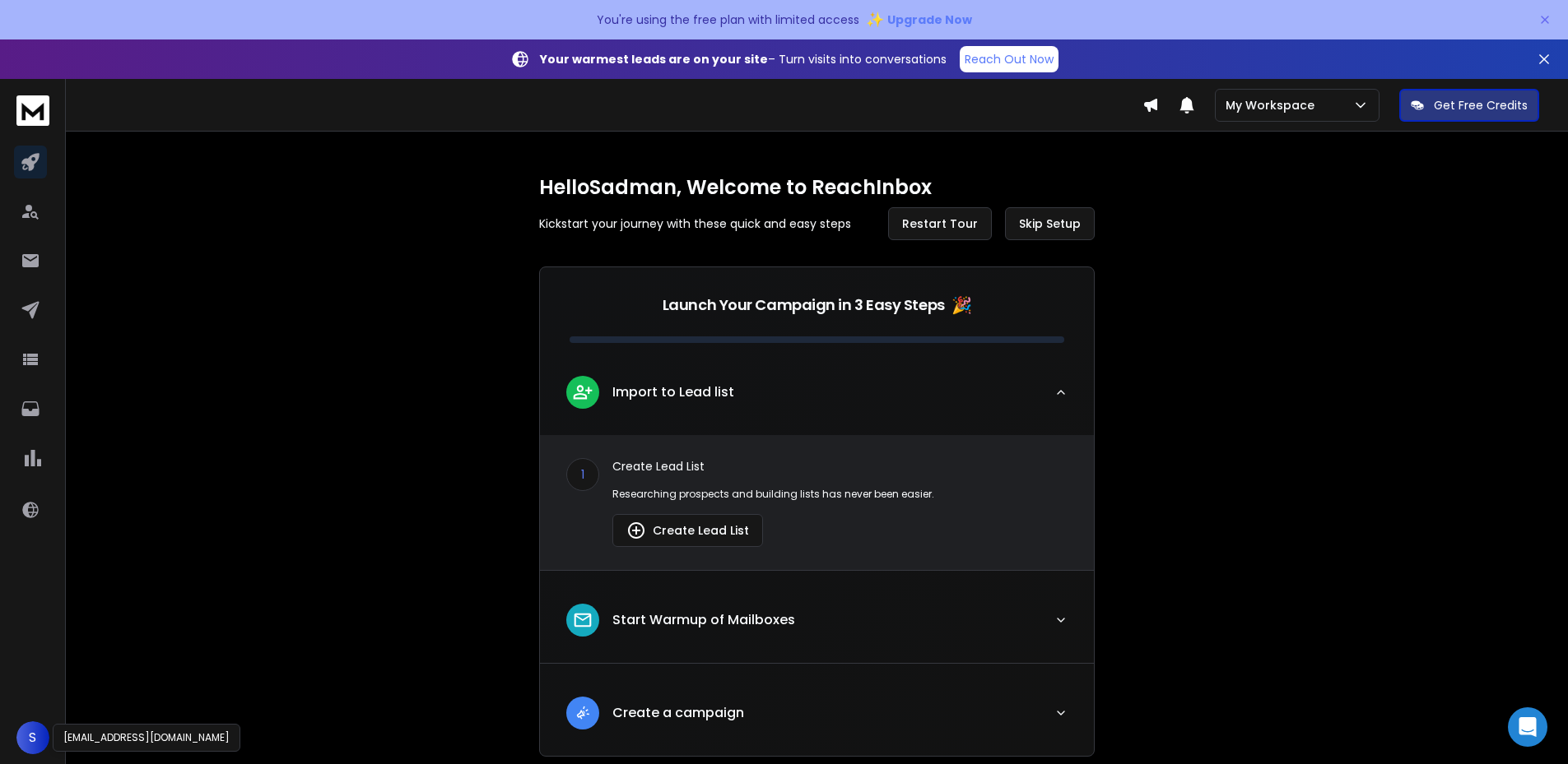
click at [19, 738] on span "S" at bounding box center [33, 739] width 33 height 33
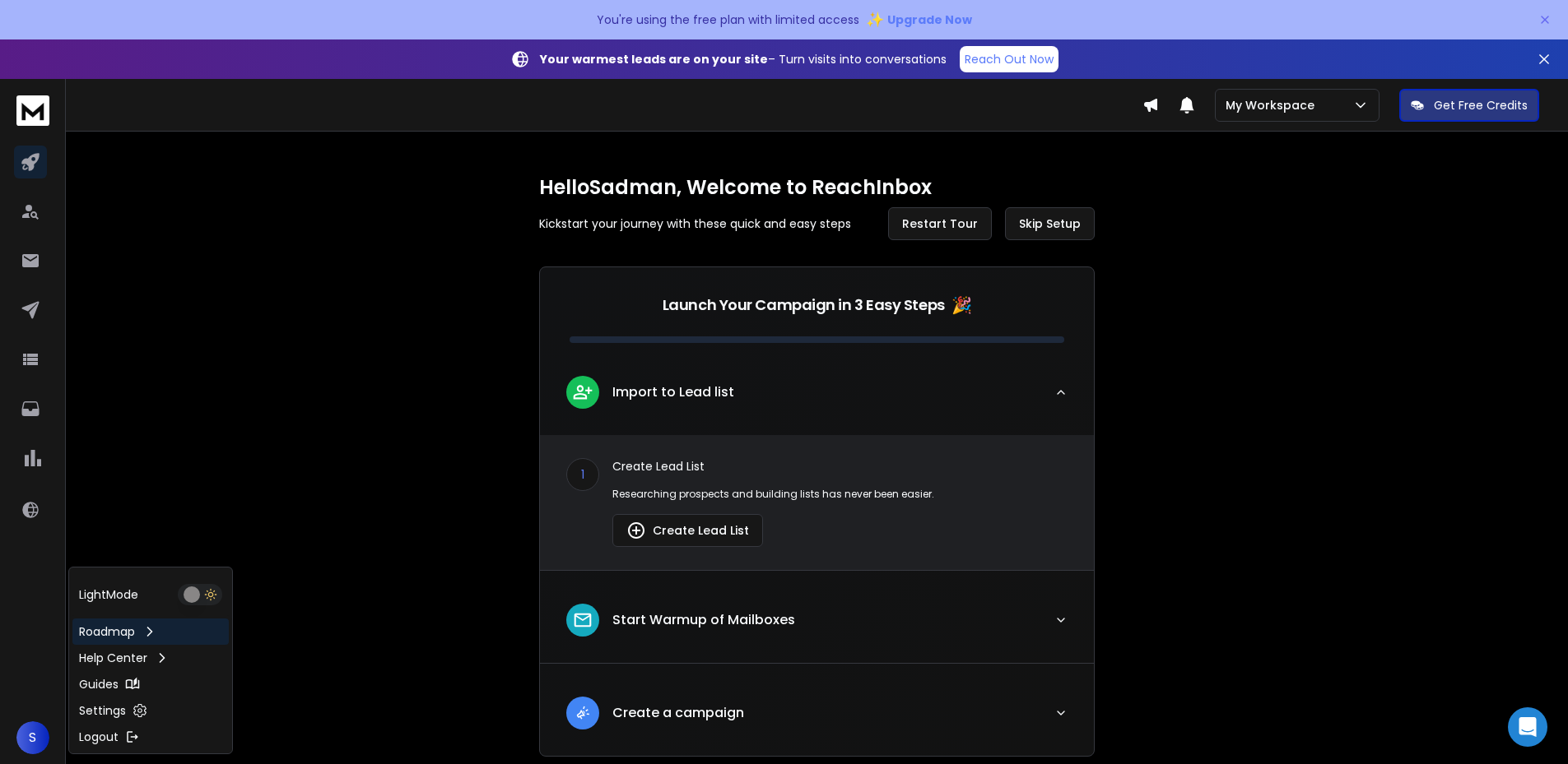
click at [33, 730] on span "S" at bounding box center [33, 739] width 33 height 33
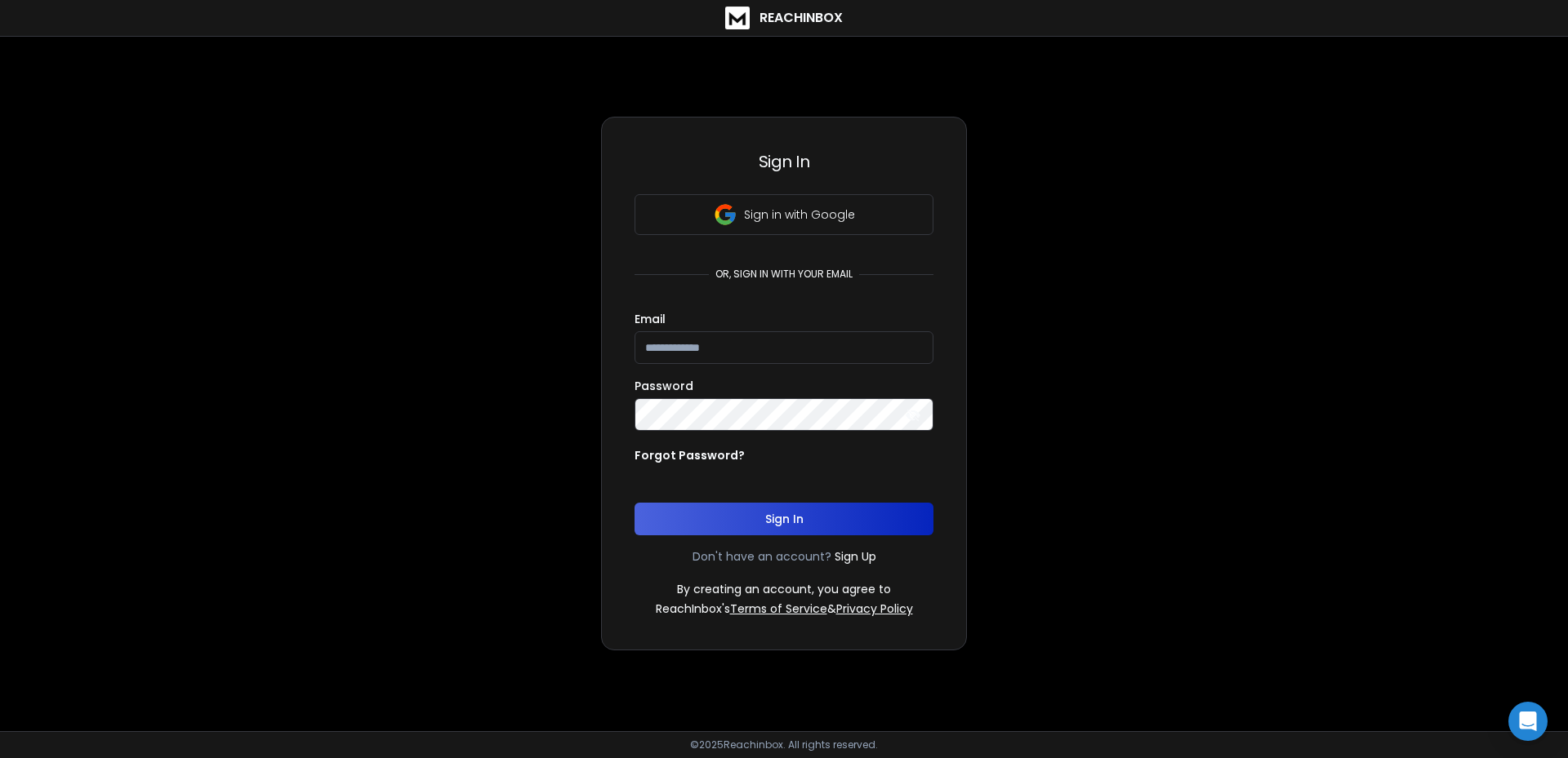
type input "**********"
click at [776, 520] on button "Sign In" at bounding box center [784, 519] width 299 height 33
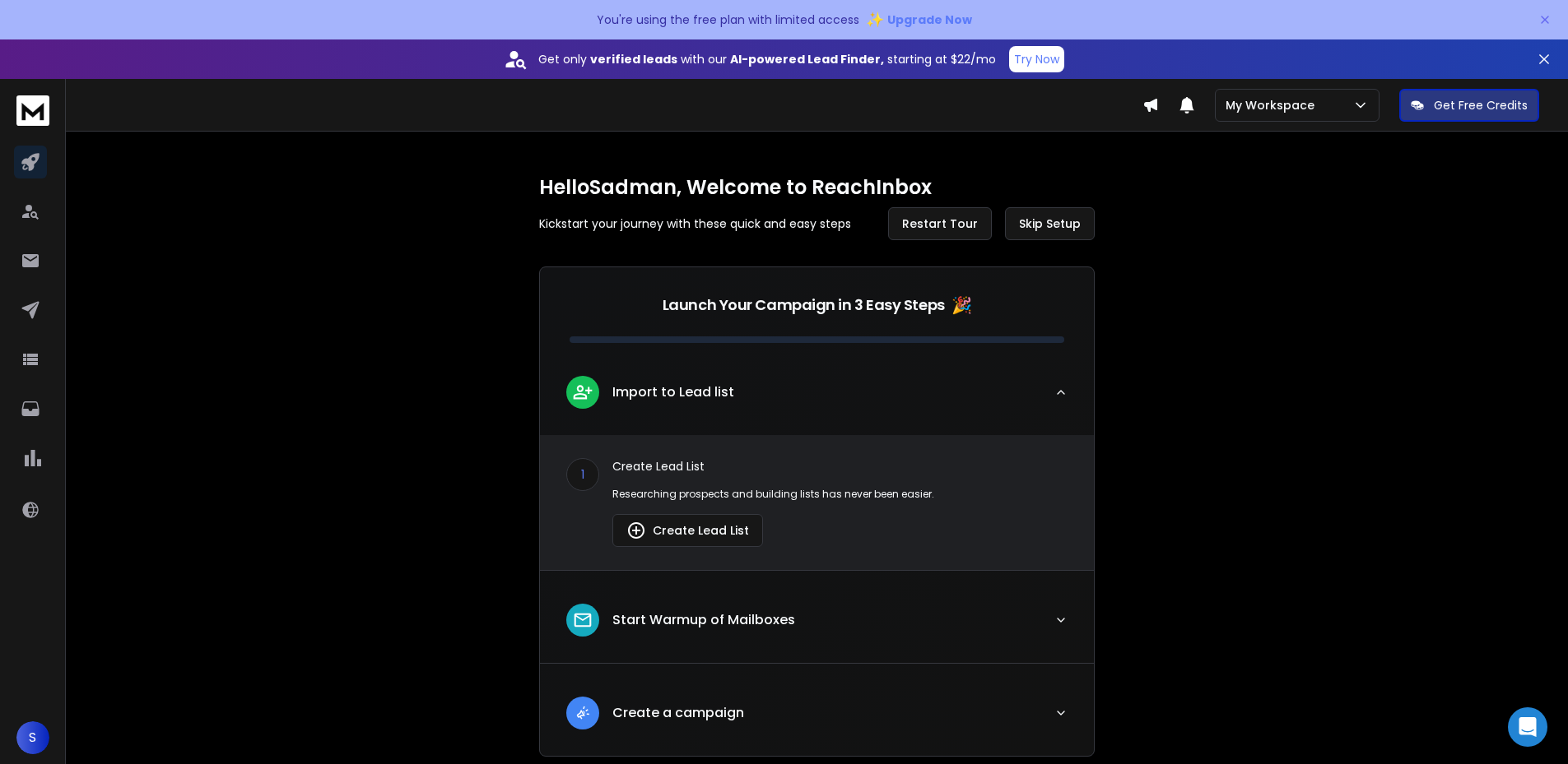
click at [3, 157] on div "S" at bounding box center [32, 425] width 66 height 692
click at [26, 157] on icon at bounding box center [30, 162] width 20 height 20
click at [37, 109] on img at bounding box center [33, 111] width 33 height 30
click at [36, 219] on icon at bounding box center [30, 211] width 20 height 20
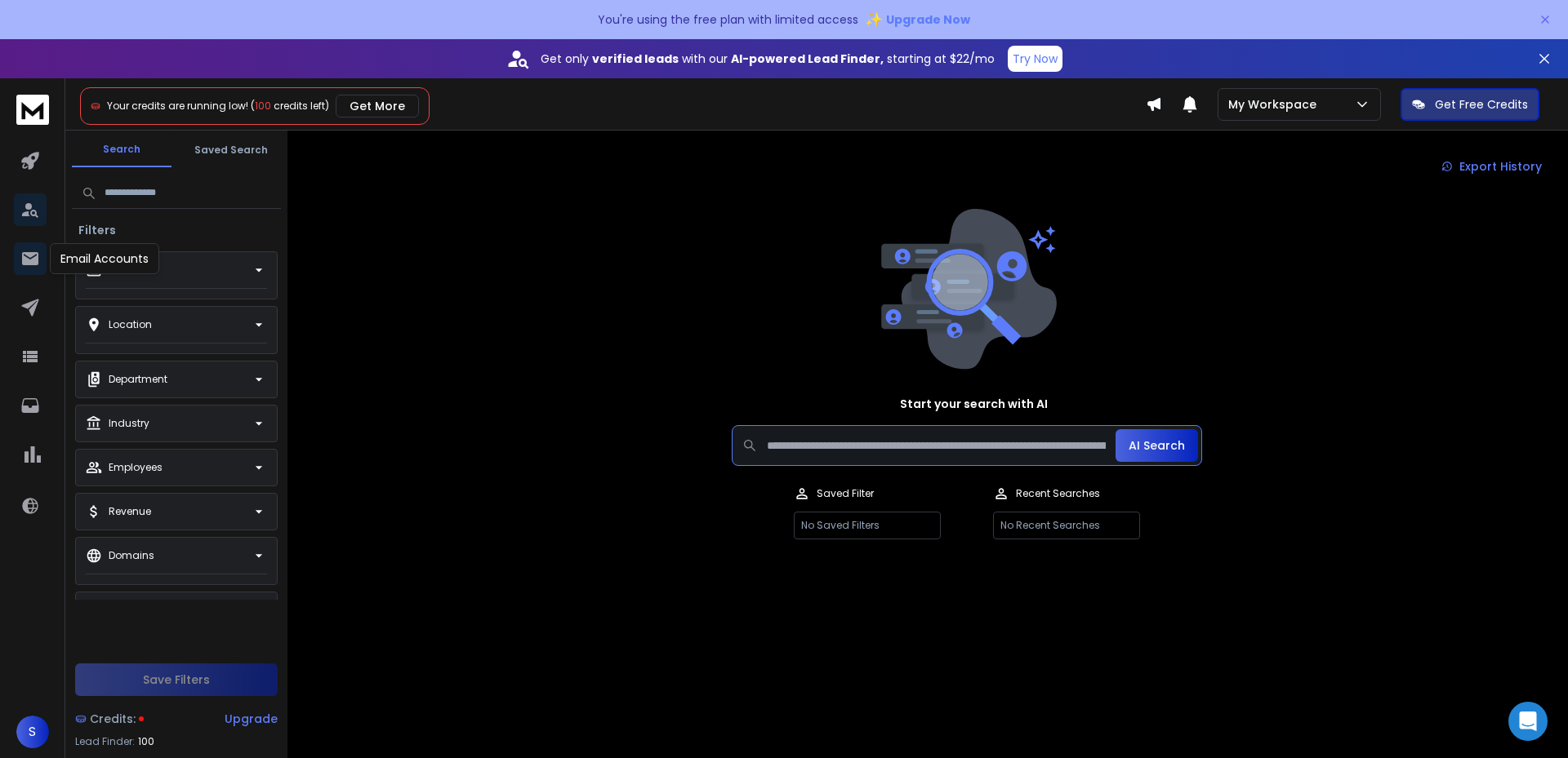
click at [30, 249] on icon at bounding box center [30, 259] width 19 height 19
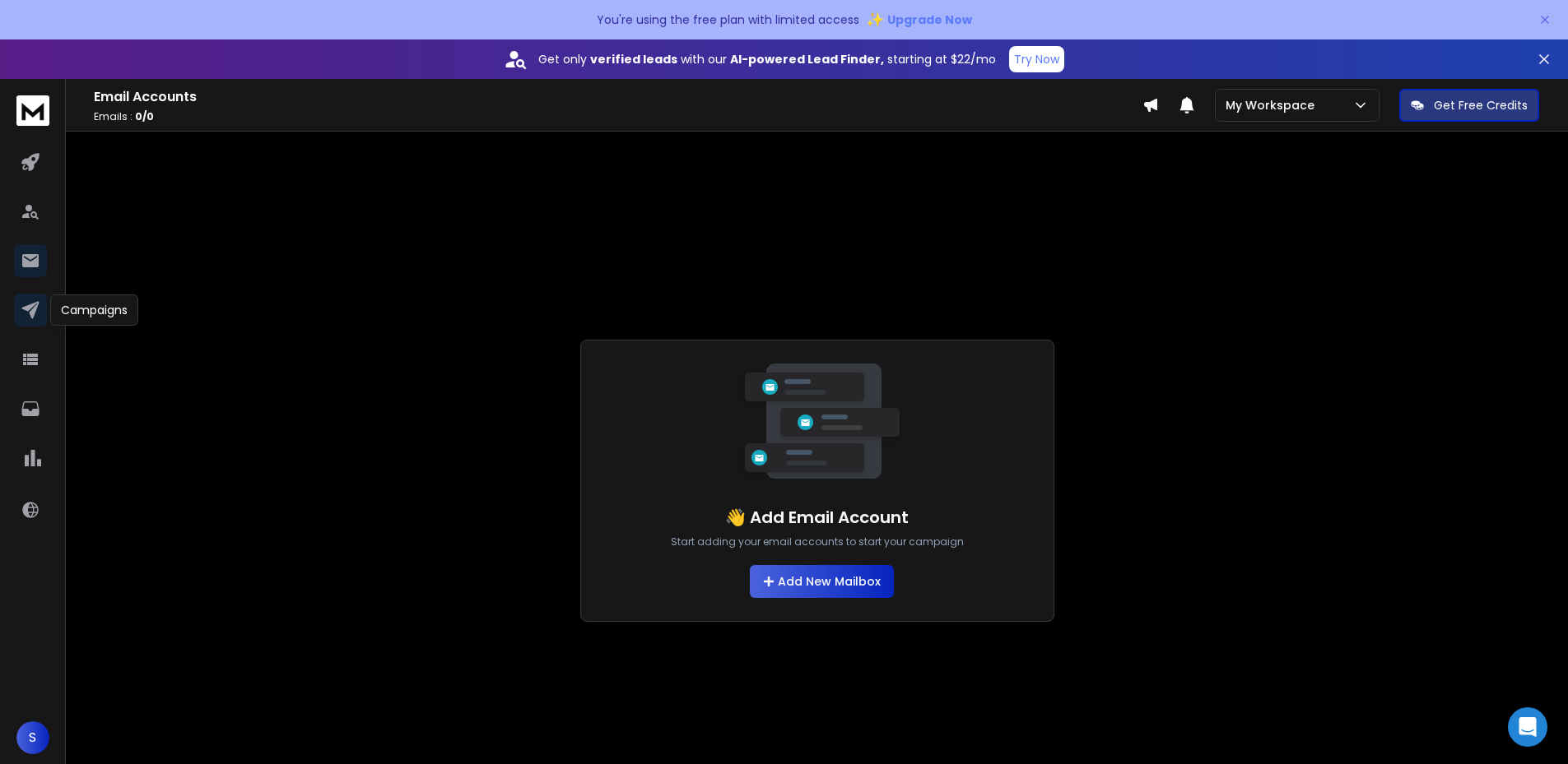
click at [33, 312] on icon at bounding box center [30, 310] width 18 height 18
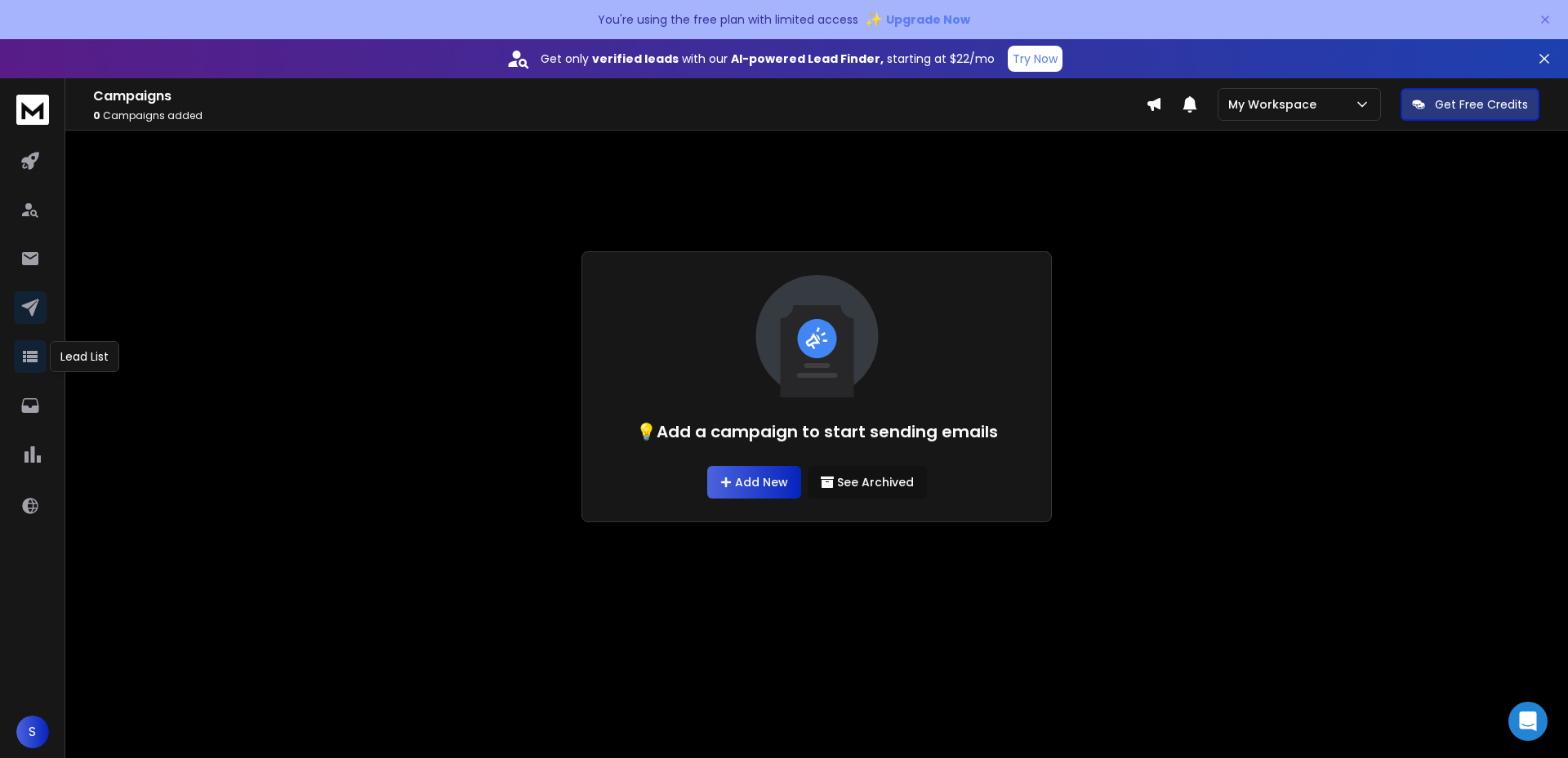
click at [33, 362] on icon at bounding box center [30, 356] width 19 height 19
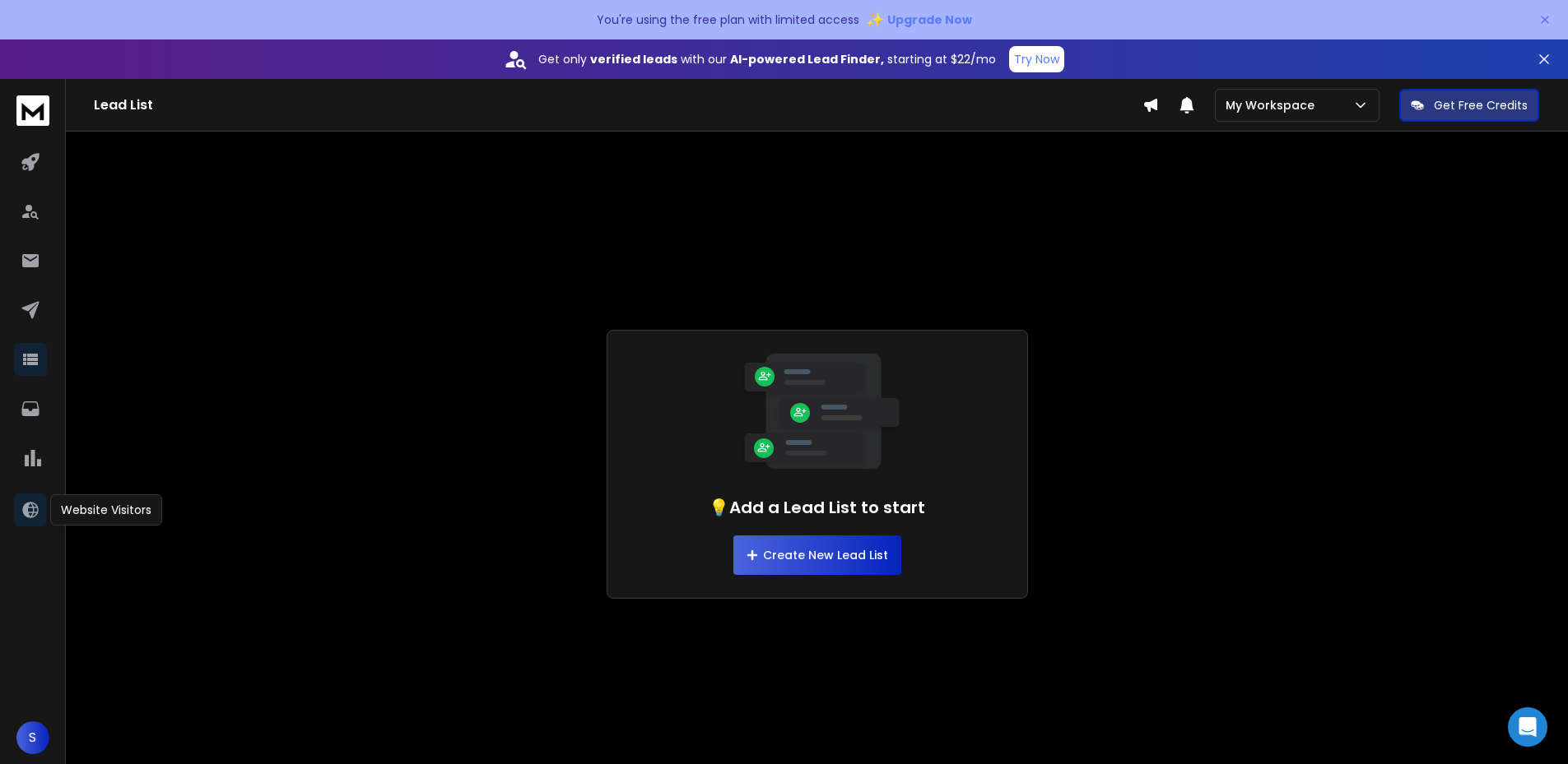
click at [24, 504] on icon at bounding box center [30, 510] width 20 height 20
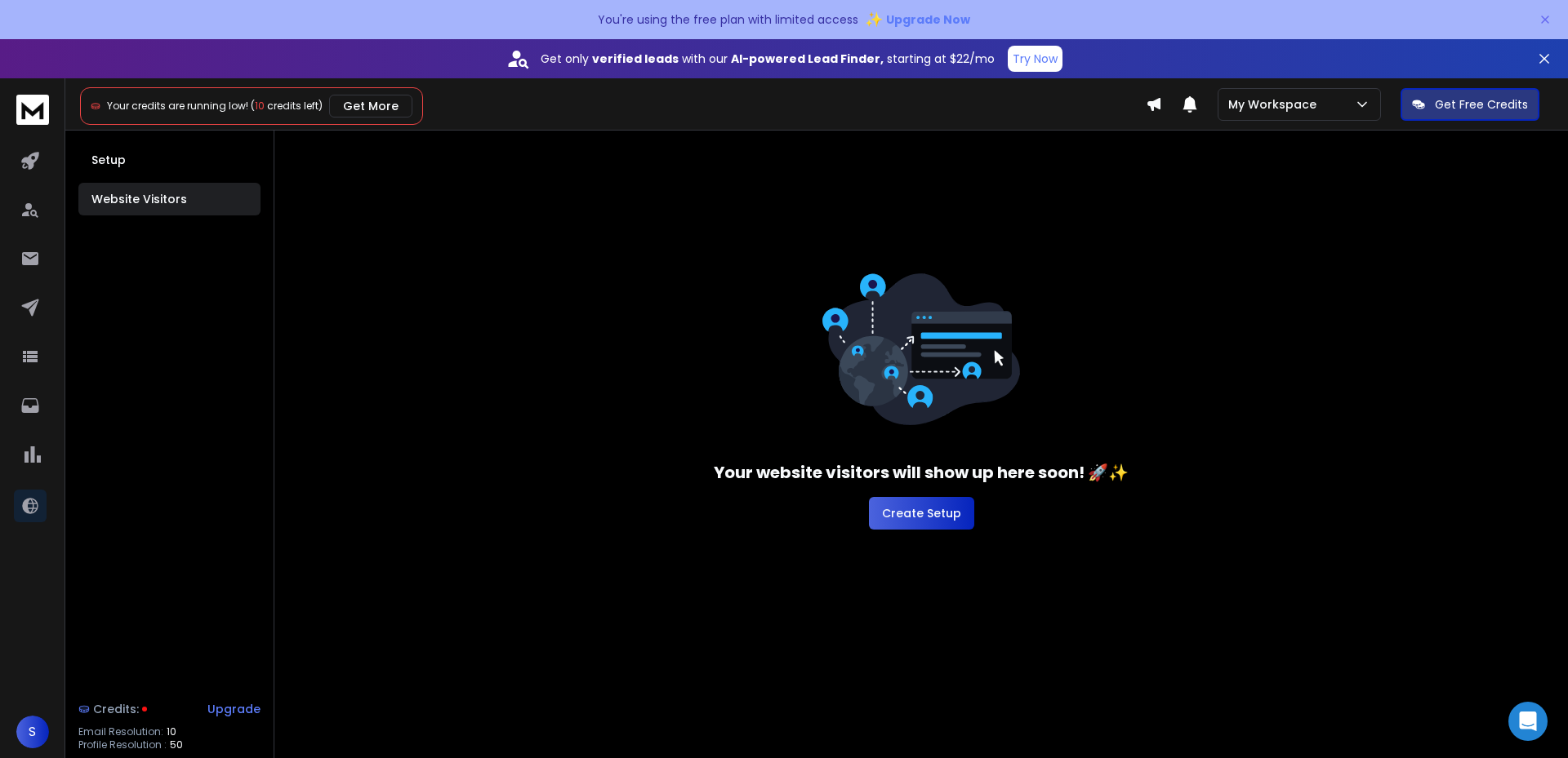
click at [14, 116] on div at bounding box center [32, 312] width 38 height 434
click at [31, 115] on img at bounding box center [33, 110] width 33 height 30
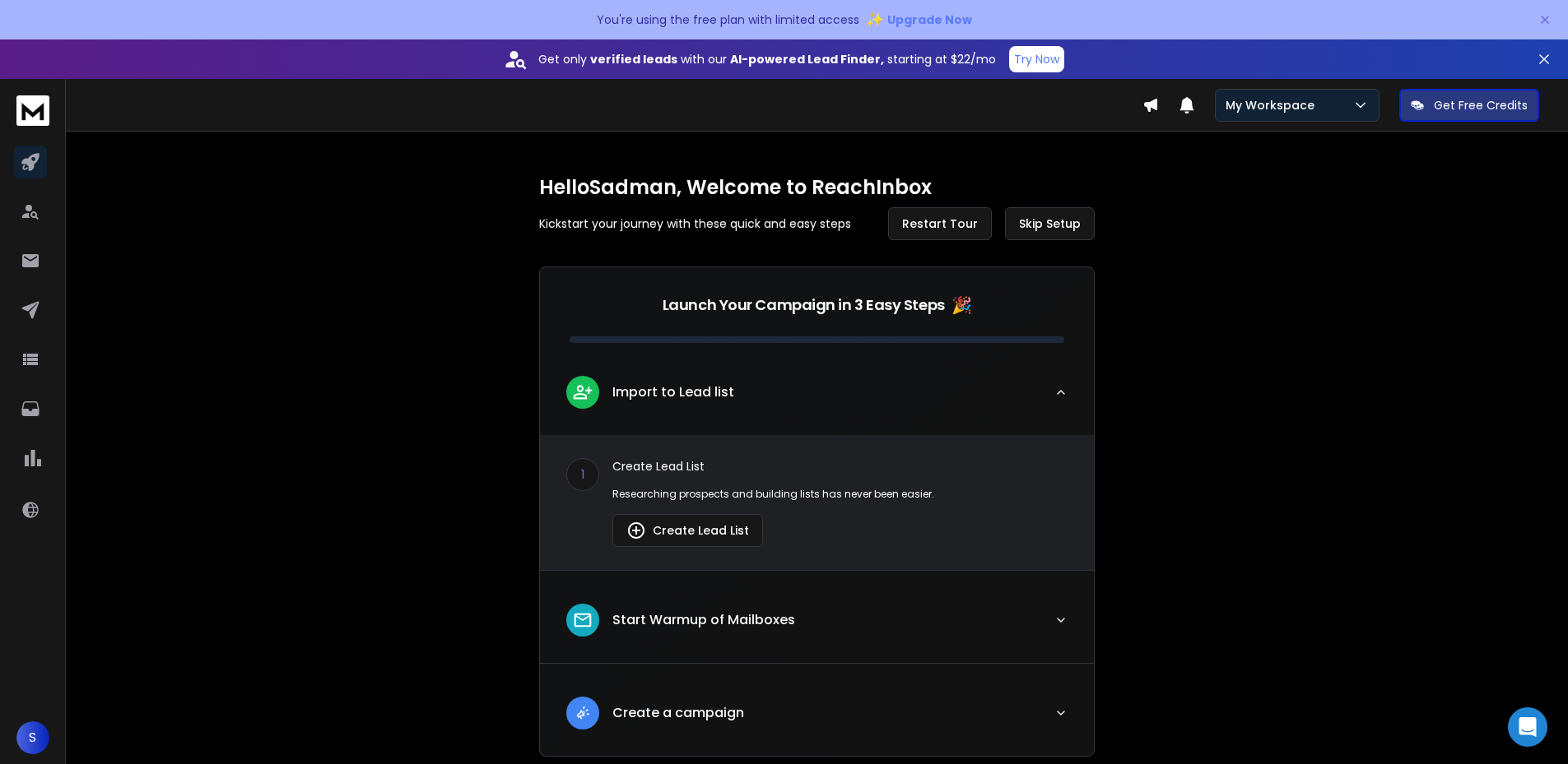
click at [1257, 107] on p "My Workspace" at bounding box center [1273, 105] width 96 height 17
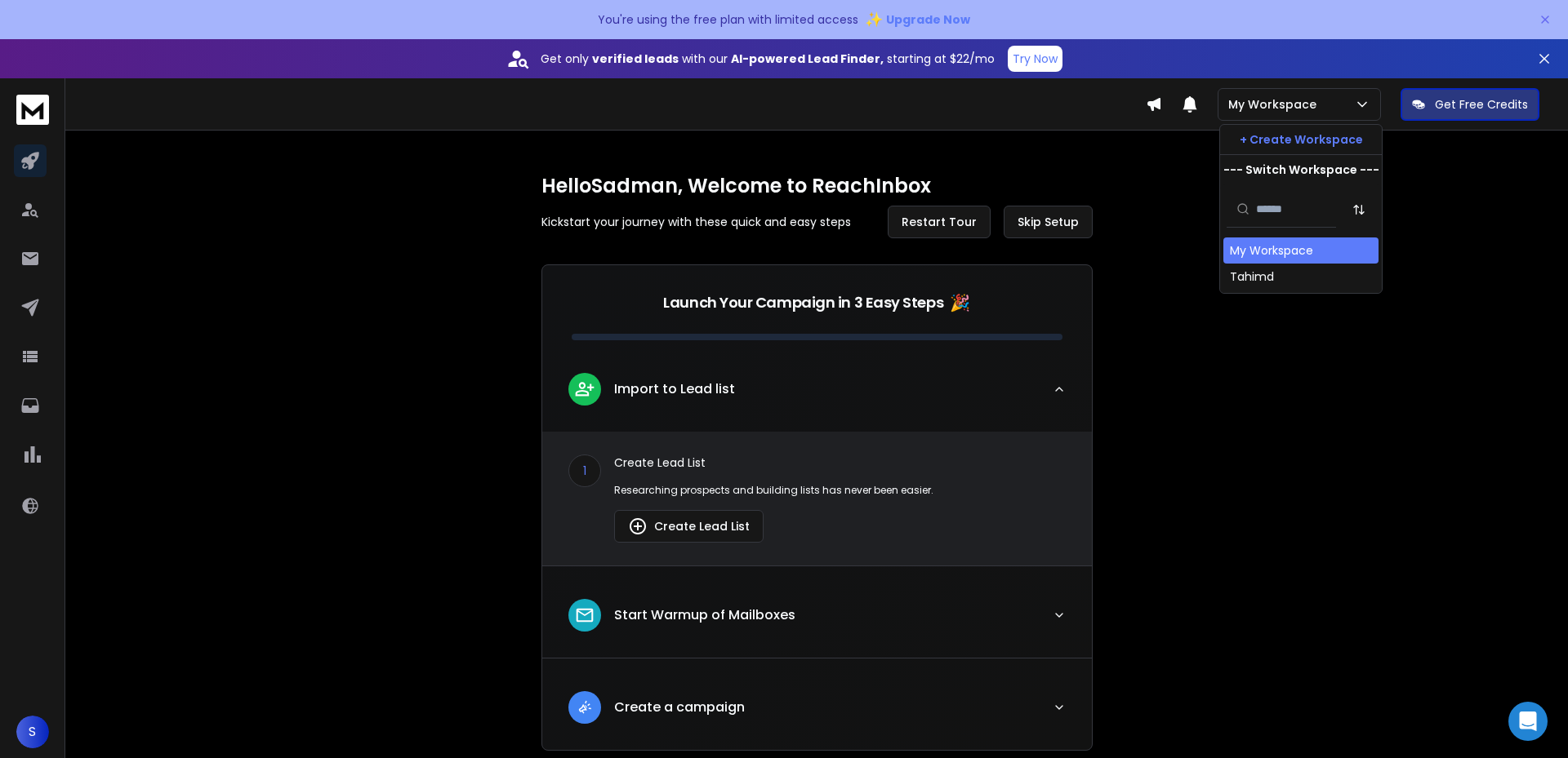
click at [1251, 250] on div "My Workspace" at bounding box center [1272, 250] width 83 height 16
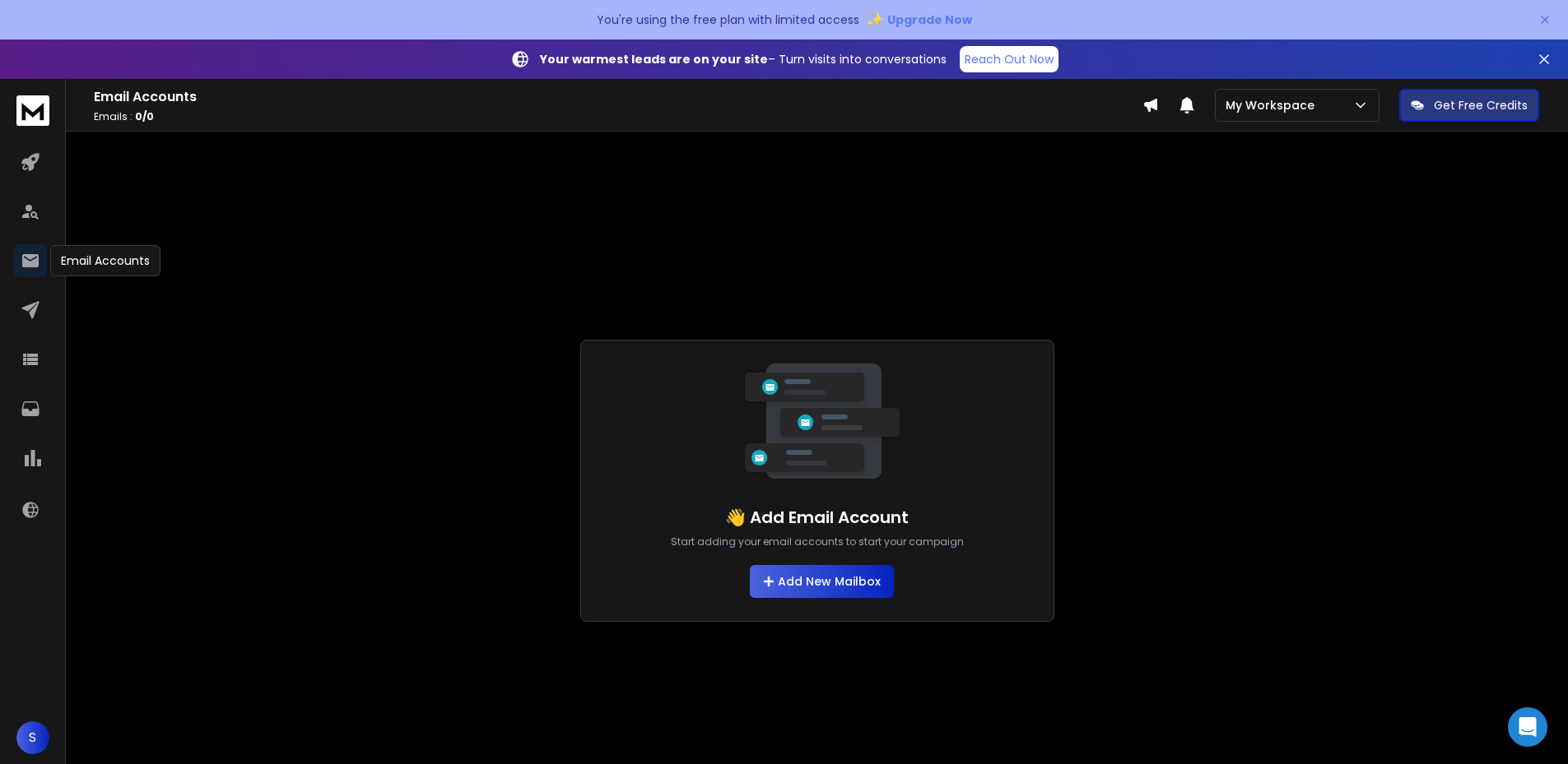
click at [33, 265] on icon at bounding box center [30, 260] width 17 height 13
click at [99, 120] on p "Emails : 0 / 0" at bounding box center [619, 116] width 1049 height 13
